Goal: Information Seeking & Learning: Check status

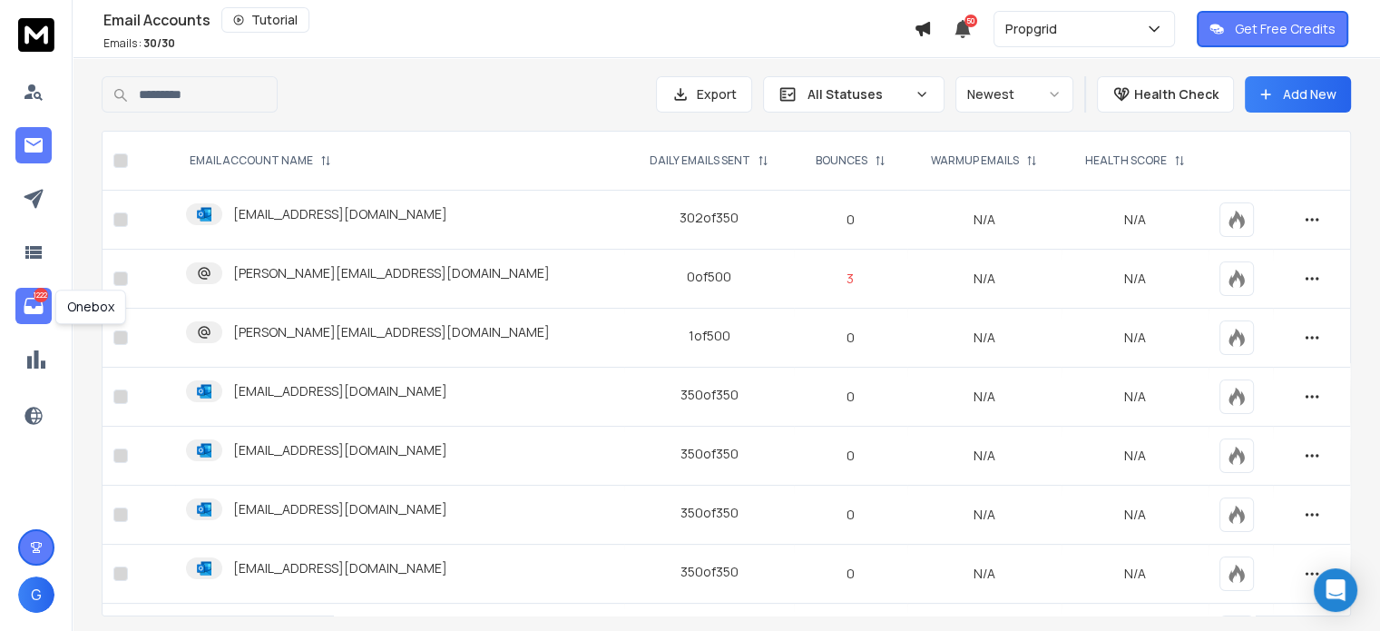
click at [41, 312] on icon at bounding box center [33, 306] width 19 height 16
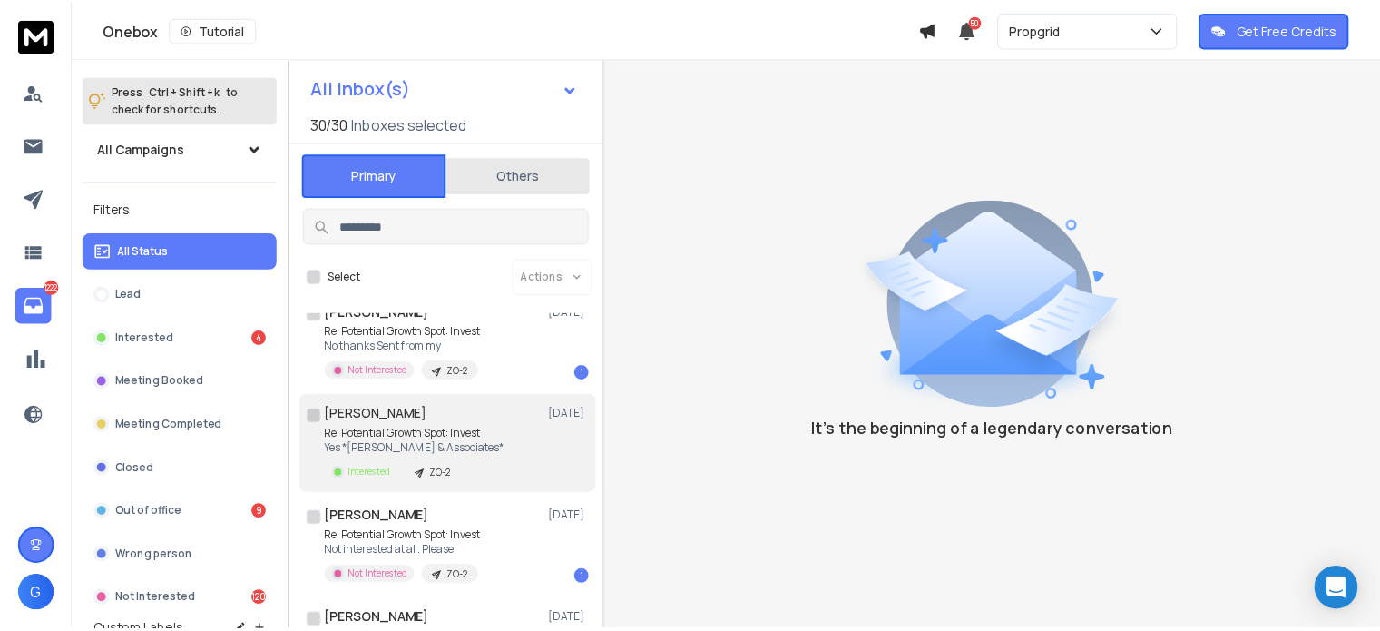
scroll to position [538, 0]
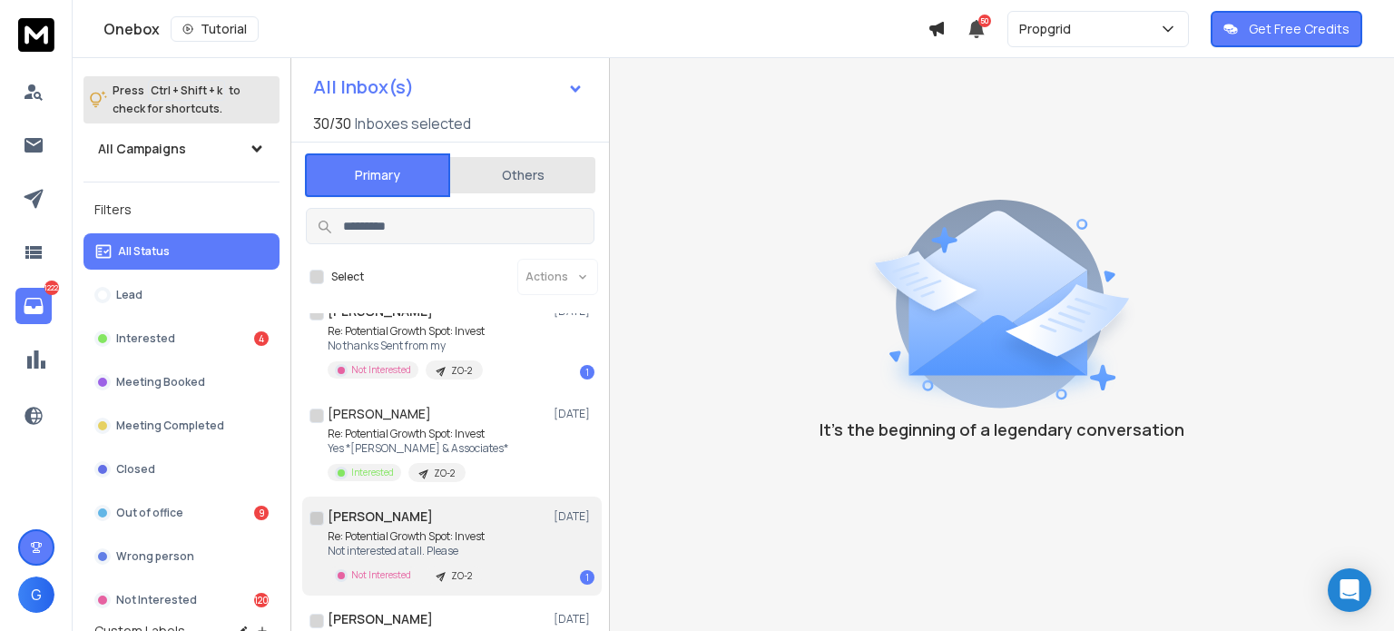
click at [447, 524] on div "[PERSON_NAME] [DATE]" at bounding box center [461, 516] width 267 height 18
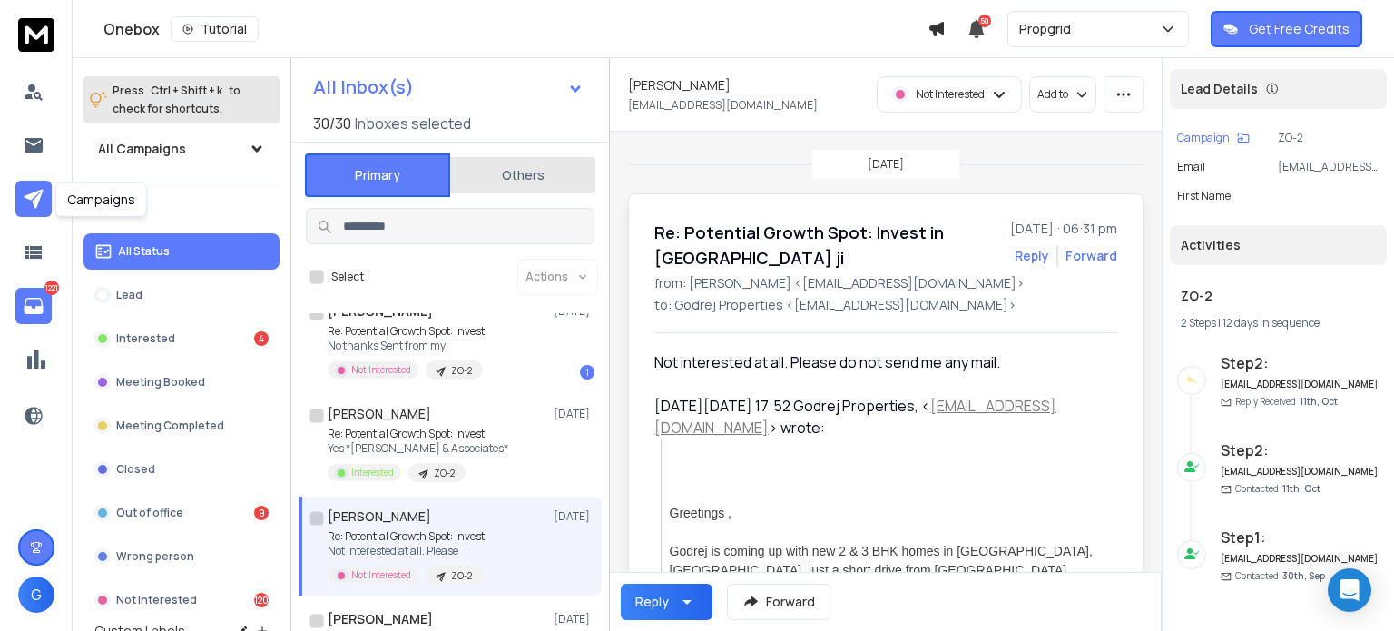
click at [36, 188] on icon at bounding box center [34, 199] width 22 height 22
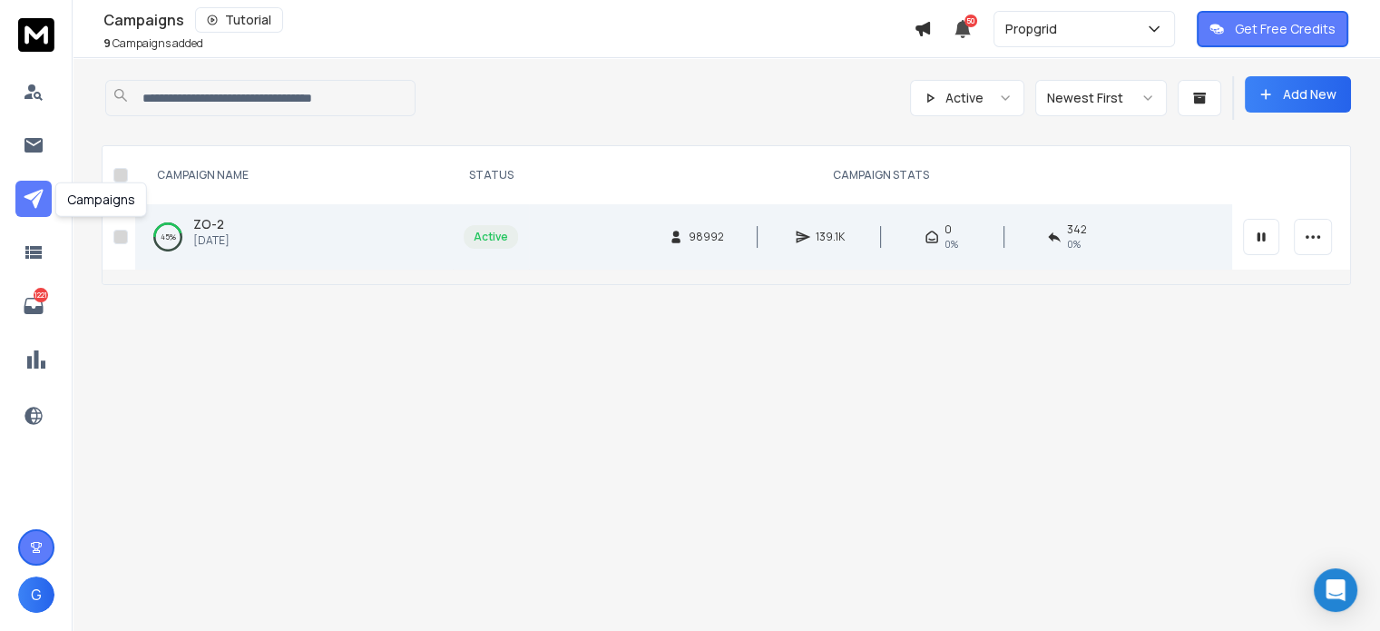
click at [230, 242] on p "[DATE]" at bounding box center [211, 240] width 36 height 15
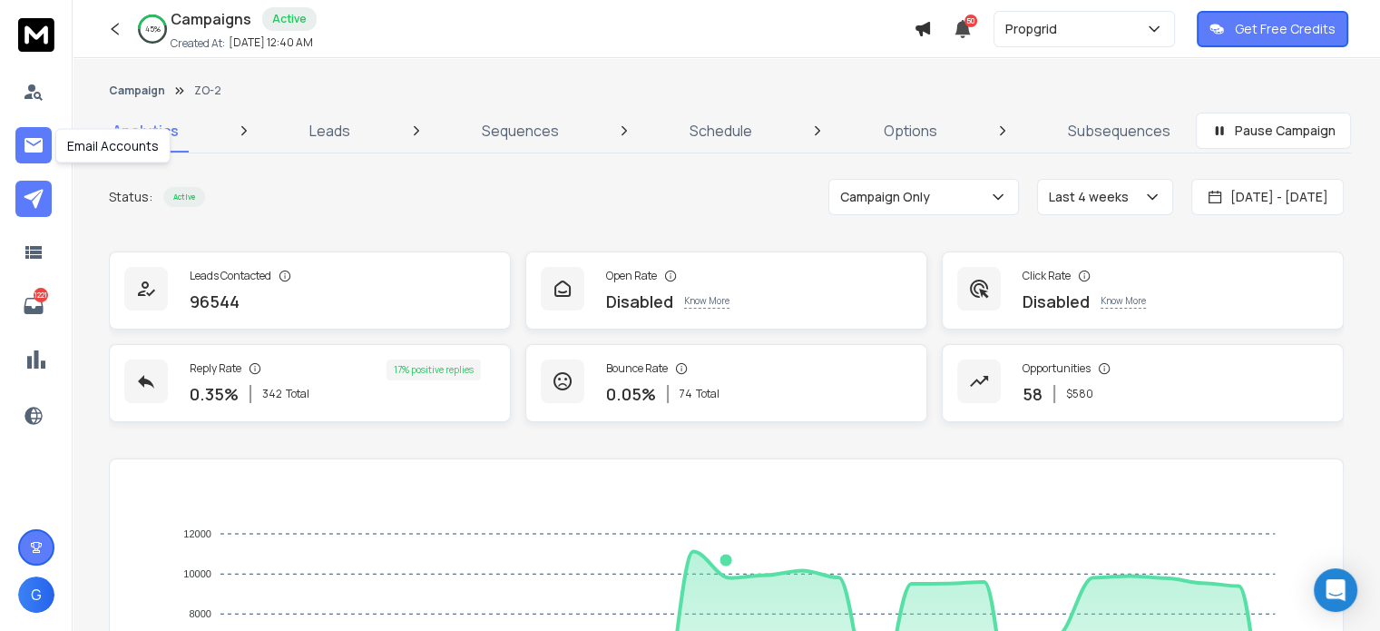
click at [27, 144] on icon at bounding box center [34, 145] width 18 height 15
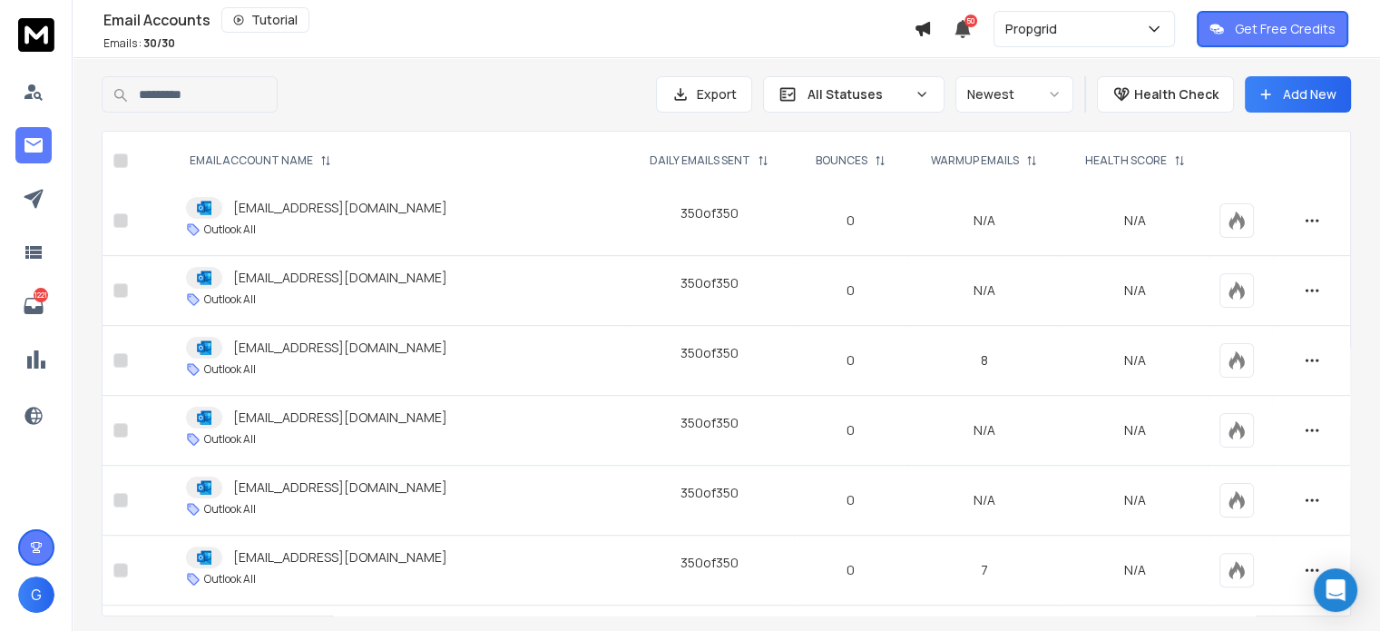
scroll to position [478, 0]
click at [44, 131] on link at bounding box center [33, 145] width 36 height 36
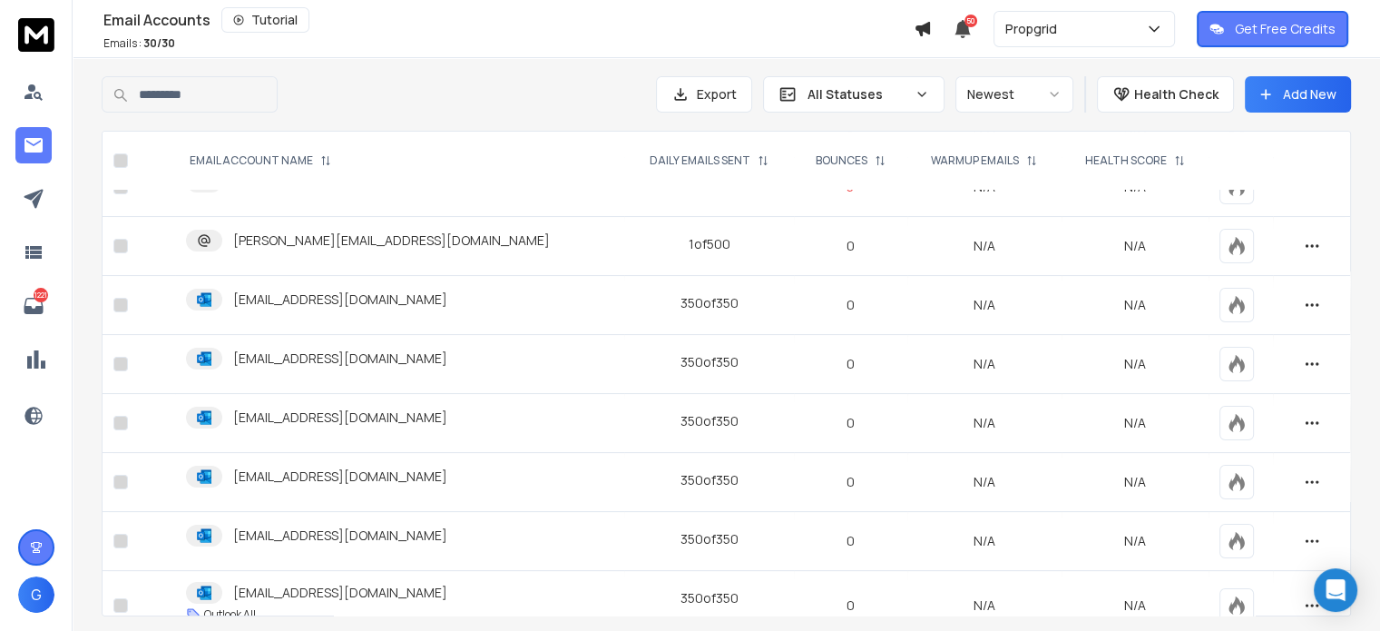
scroll to position [0, 0]
